Goal: Navigation & Orientation: Find specific page/section

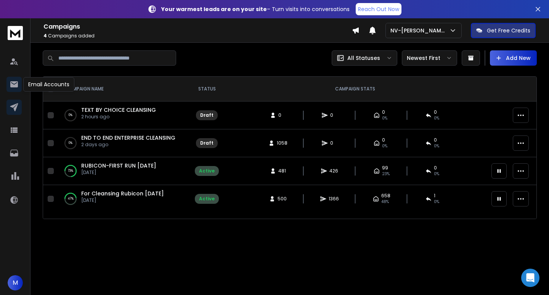
click at [13, 82] on icon at bounding box center [14, 84] width 8 height 6
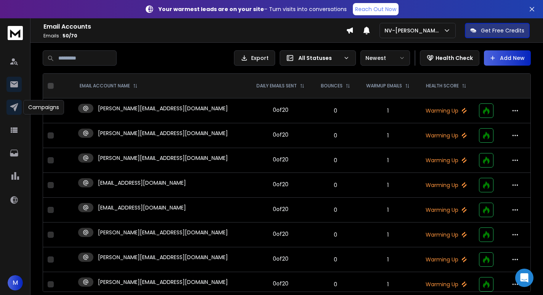
click at [15, 104] on icon at bounding box center [14, 107] width 8 height 8
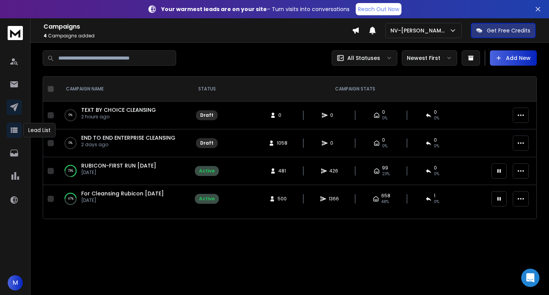
click at [16, 131] on icon at bounding box center [14, 129] width 9 height 9
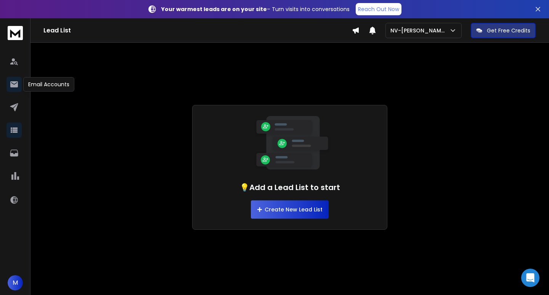
click at [11, 83] on icon at bounding box center [14, 84] width 9 height 9
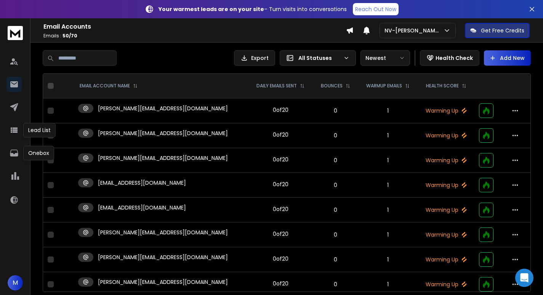
click at [14, 121] on div at bounding box center [15, 129] width 18 height 161
click at [14, 128] on icon at bounding box center [14, 129] width 7 height 5
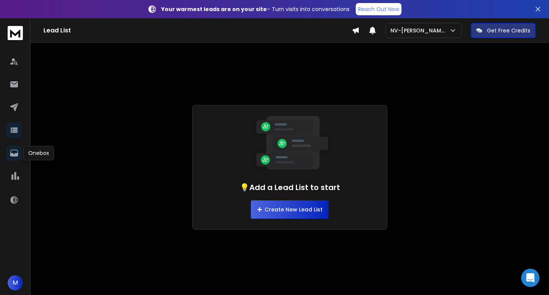
click at [17, 149] on icon at bounding box center [14, 152] width 9 height 9
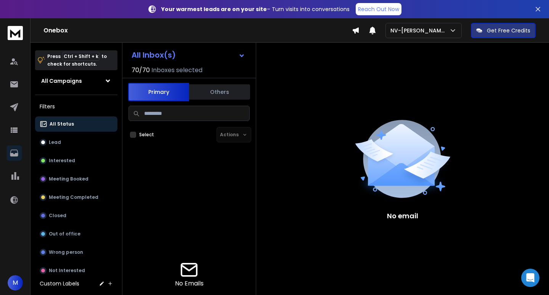
click at [220, 95] on button "Others" at bounding box center [219, 91] width 61 height 17
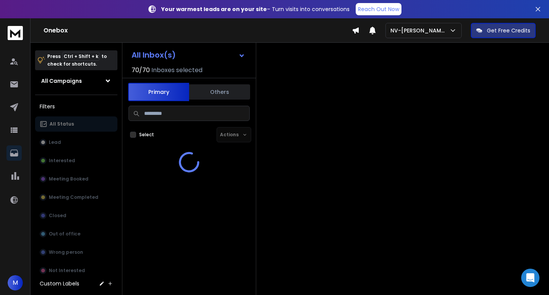
click at [162, 86] on button "Primary" at bounding box center [158, 92] width 61 height 18
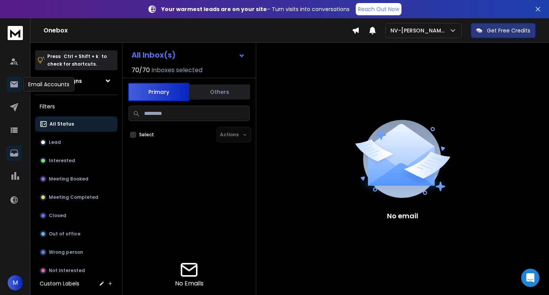
click at [19, 86] on link at bounding box center [13, 84] width 15 height 15
